Goal: Task Accomplishment & Management: Manage account settings

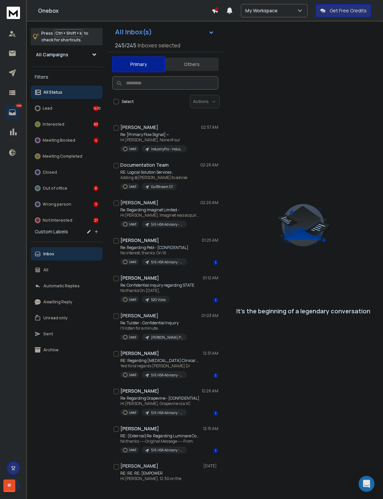
scroll to position [499, 0]
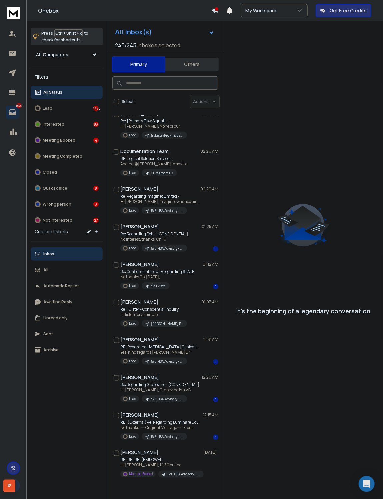
click at [185, 314] on p "I'll listen for a minute." at bounding box center [153, 314] width 67 height 5
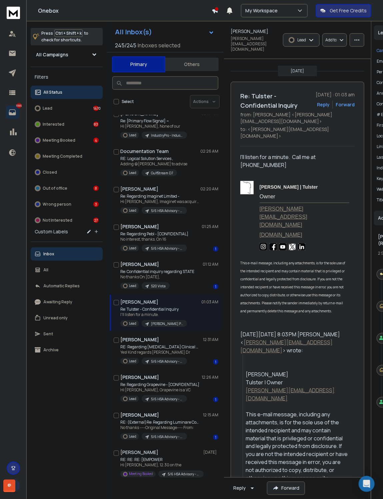
click at [271, 37] on p "Lead" at bounding box center [301, 39] width 9 height 5
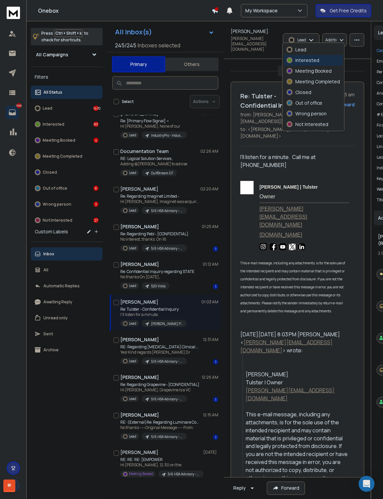
click at [271, 57] on p "Interested" at bounding box center [307, 60] width 24 height 7
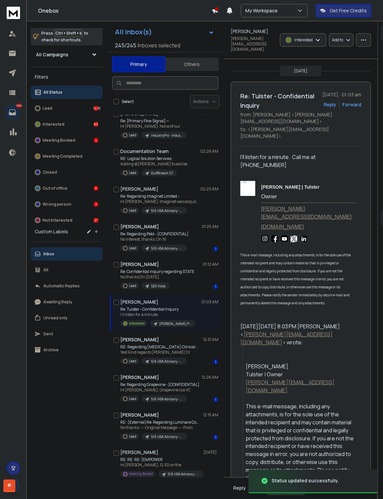
click at [181, 359] on p "5/6 HSA Advisory - Fintech" at bounding box center [167, 361] width 32 height 5
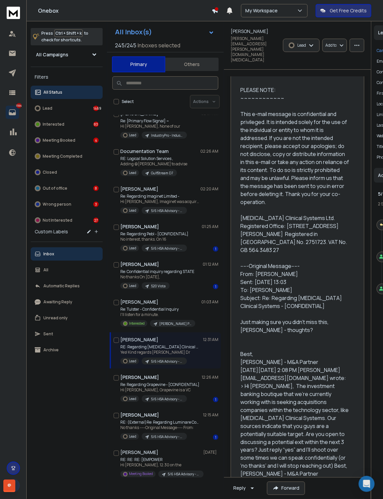
scroll to position [0, 0]
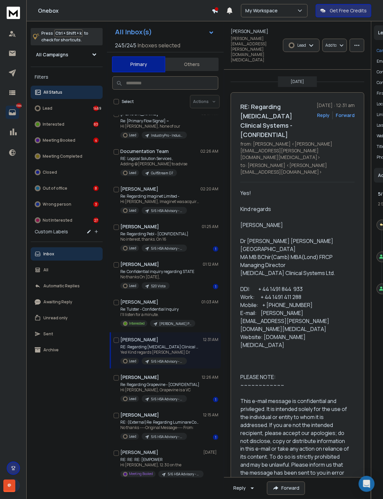
click at [233, 486] on button "Reply" at bounding box center [245, 487] width 34 height 13
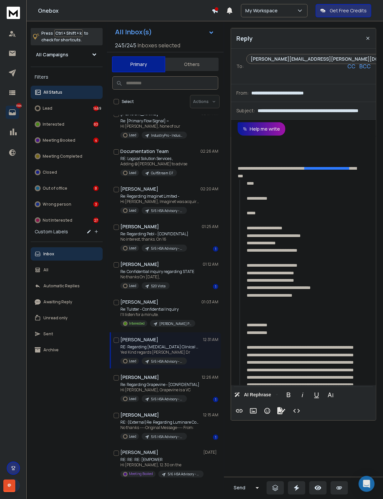
click at [266, 141] on div "**********" at bounding box center [303, 261] width 145 height 250
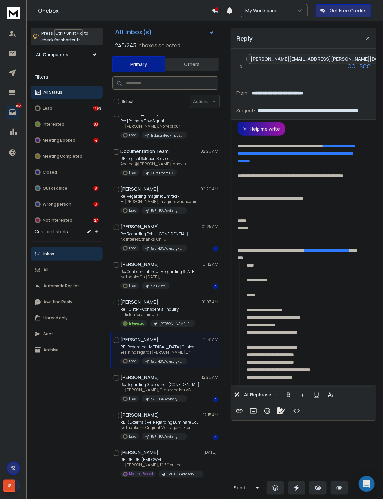
click at [240, 483] on button "Send" at bounding box center [239, 487] width 23 height 13
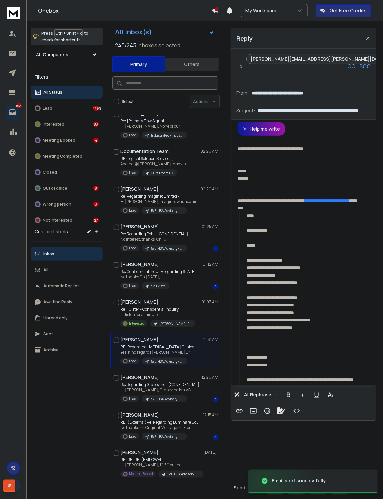
scroll to position [300, 0]
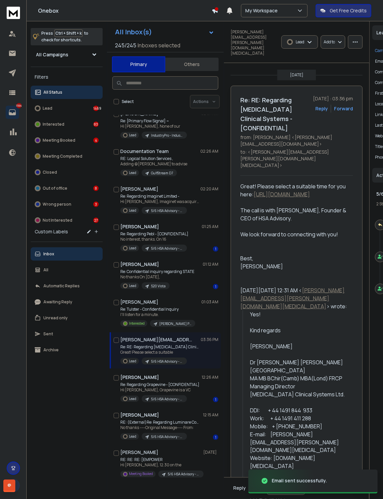
click at [271, 39] on p "Lead" at bounding box center [300, 41] width 9 height 5
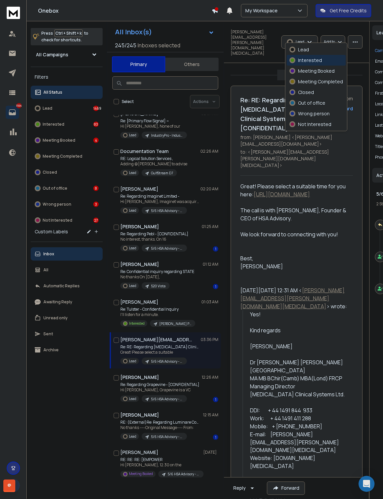
click at [271, 58] on p "Interested" at bounding box center [310, 60] width 24 height 7
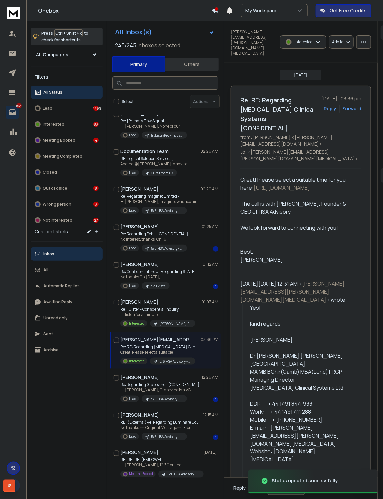
click at [180, 396] on p "5/6 HSA Advisory - Fintech" at bounding box center [167, 398] width 32 height 5
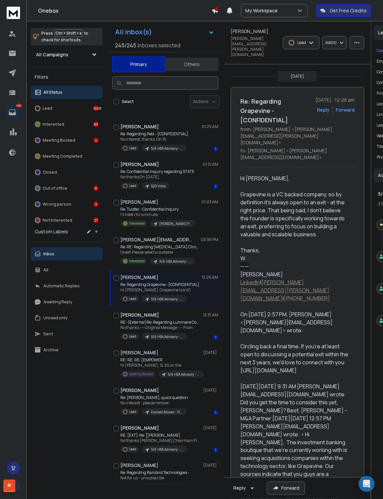
scroll to position [699, 0]
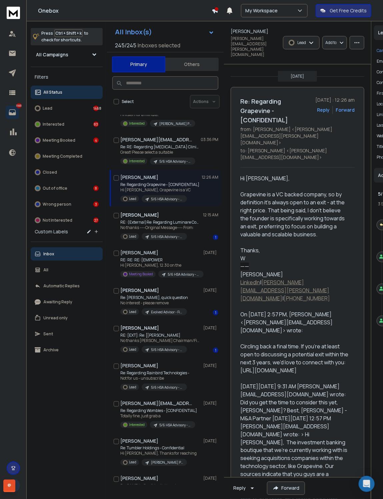
click at [151, 269] on div "RE: RE: RE: [EMPOWER Hi [PERSON_NAME], 12.30 on the Meeting Booked 5/6 HSA Advi…" at bounding box center [161, 267] width 83 height 20
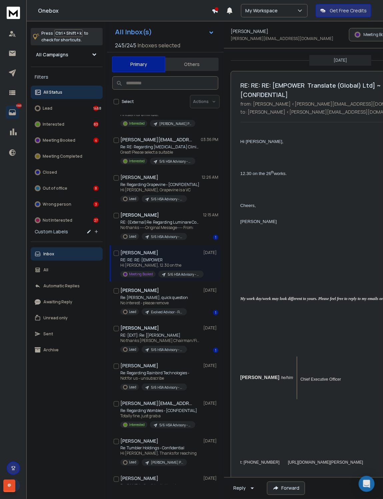
click at [246, 487] on div "Reply" at bounding box center [244, 488] width 23 height 8
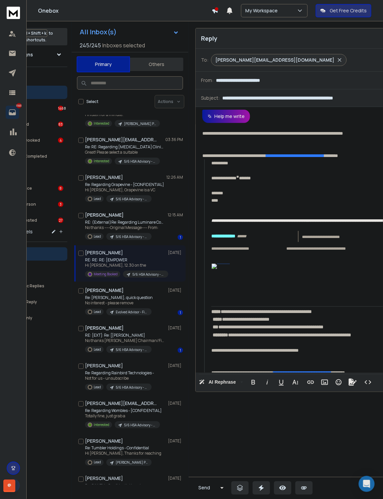
scroll to position [0, 38]
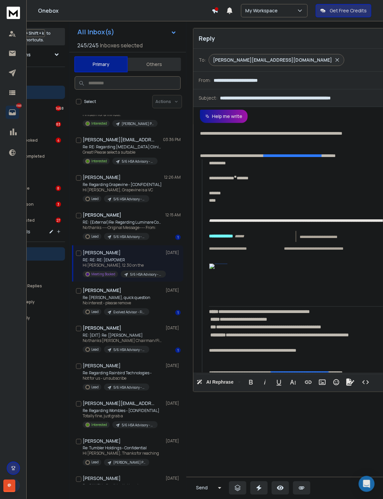
click at [201, 487] on button "Send" at bounding box center [201, 487] width 23 height 13
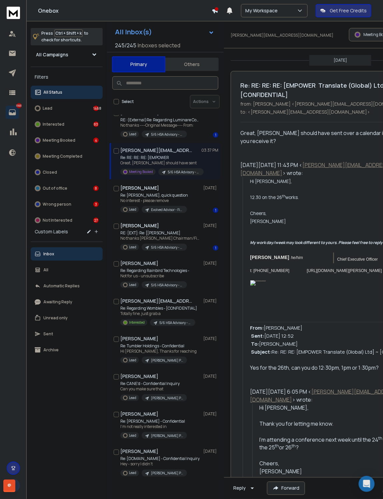
scroll to position [849, 0]
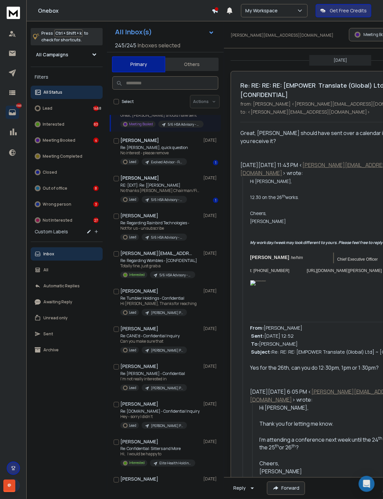
click at [128, 88] on input at bounding box center [165, 82] width 106 height 13
click at [135, 84] on input at bounding box center [165, 82] width 106 height 13
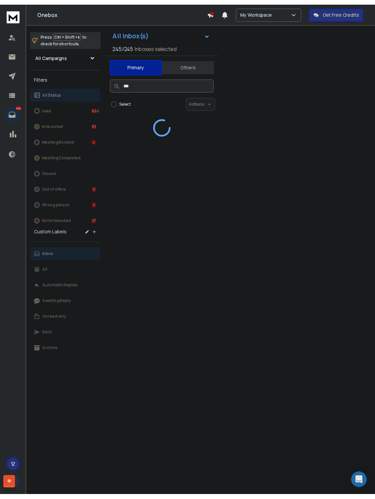
scroll to position [0, 0]
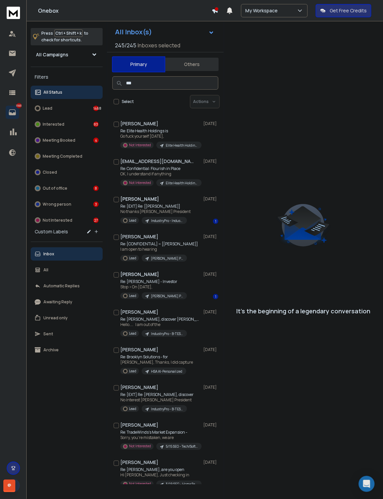
drag, startPoint x: 153, startPoint y: 77, endPoint x: 109, endPoint y: 83, distance: 44.0
click at [109, 83] on div "*** Select Actions [PERSON_NAME] [DATE] Re: Elite Health Holdings is Go fuck yo…" at bounding box center [165, 279] width 117 height 410
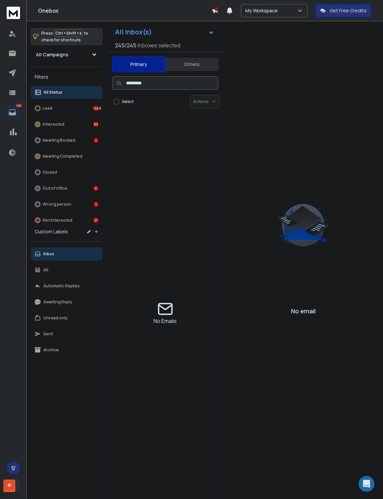
type input "********"
click at [163, 88] on input "********" at bounding box center [165, 82] width 106 height 13
click at [163, 87] on input "********" at bounding box center [165, 82] width 106 height 13
type input "********"
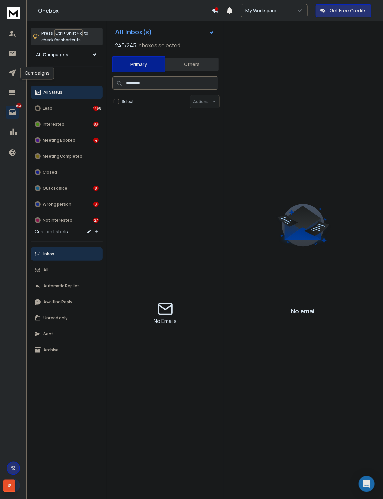
click at [9, 73] on icon at bounding box center [12, 73] width 8 height 8
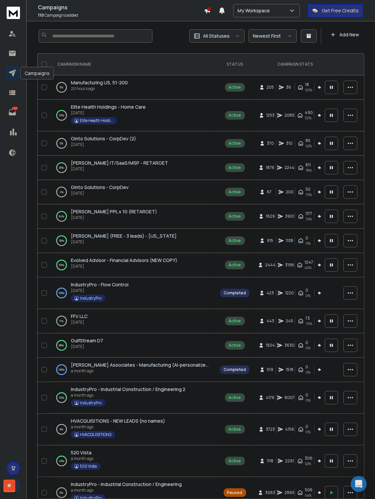
click at [178, 47] on div "Campaigns 110 Campaigns Added All Statuses Newest First Add New CAMPAIGN NAME S…" at bounding box center [201, 277] width 328 height 499
click at [13, 136] on icon at bounding box center [13, 132] width 10 height 10
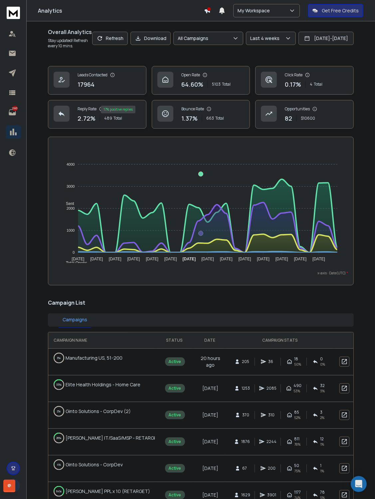
click at [251, 42] on p "Last 4 weeks" at bounding box center [267, 38] width 32 height 7
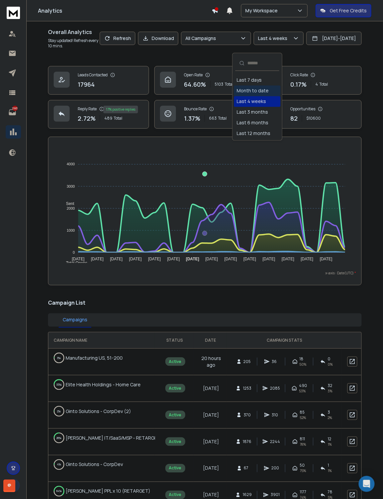
click at [255, 88] on div "Month to date" at bounding box center [253, 91] width 32 height 7
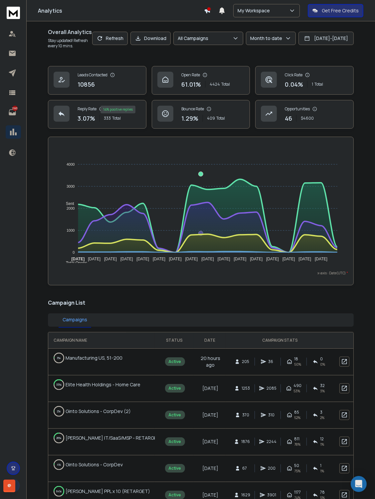
click at [262, 157] on div "Leads Contacted 10856 Open Rate 61.01 % 4424 Total Click Rate 0.04 % 1 Total Re…" at bounding box center [201, 175] width 306 height 219
click at [271, 307] on h2 "Campaign List" at bounding box center [201, 303] width 306 height 8
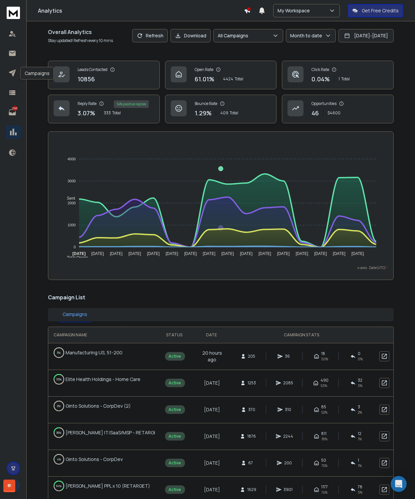
click at [12, 69] on link at bounding box center [12, 72] width 13 height 13
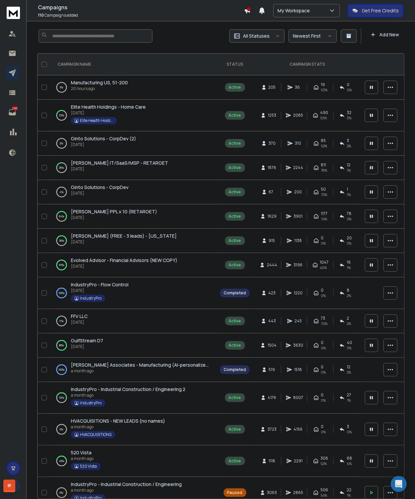
click at [155, 163] on div "26 % [PERSON_NAME] IT/SaaS/MSP - RETARGET [DATE]" at bounding box center [132, 168] width 153 height 16
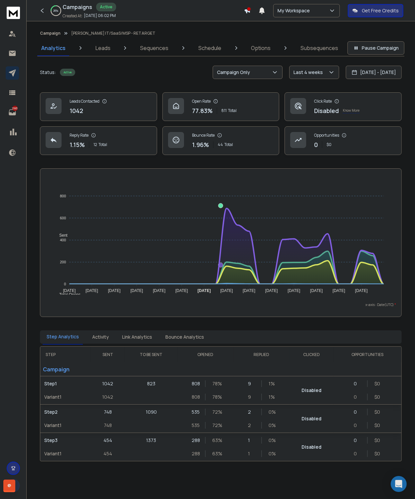
click at [45, 8] on icon at bounding box center [42, 11] width 6 height 6
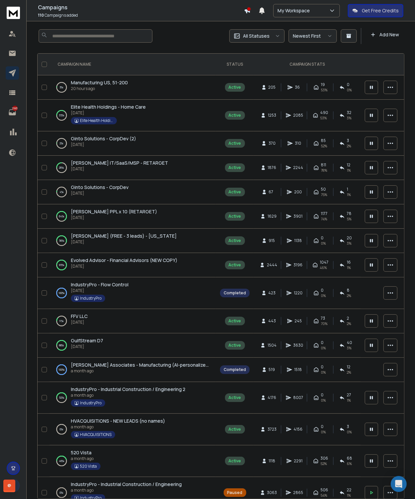
click at [101, 338] on span "GulfStream D7" at bounding box center [87, 340] width 32 height 6
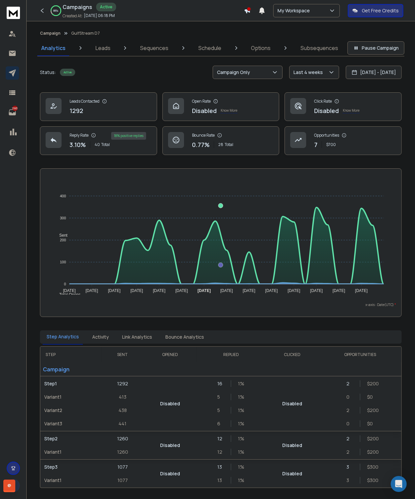
click at [103, 50] on p "Leads" at bounding box center [103, 48] width 15 height 8
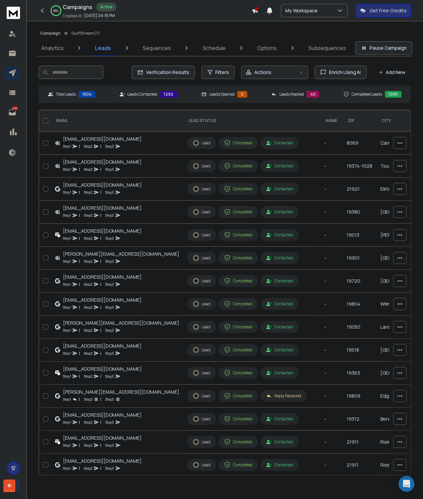
click at [41, 12] on icon at bounding box center [42, 11] width 6 height 6
